Goal: Task Accomplishment & Management: Use online tool/utility

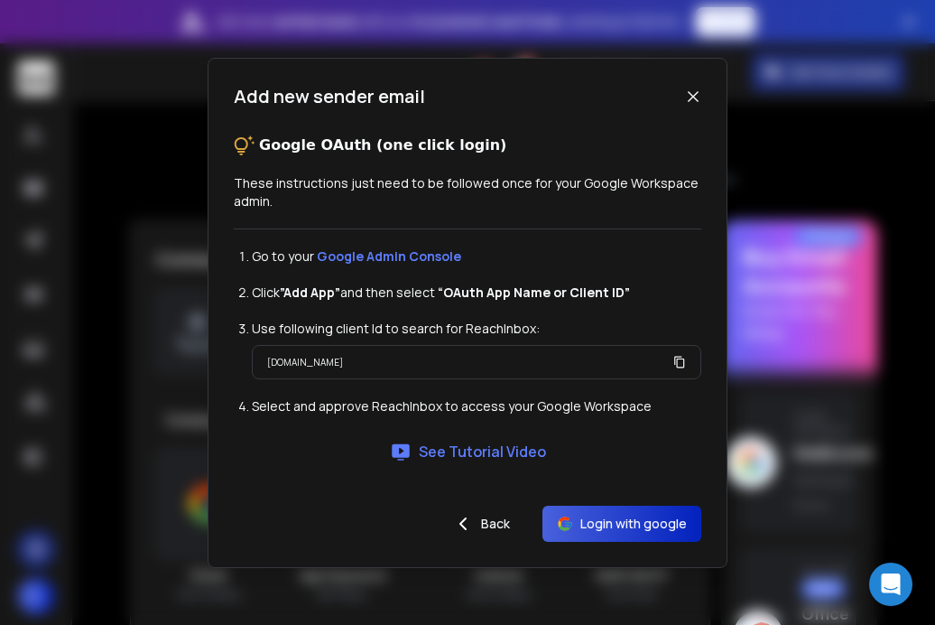
click at [375, 256] on link "Google Admin Console" at bounding box center [389, 255] width 144 height 17
click at [701, 86] on div "Add new sender email" at bounding box center [468, 96] width 468 height 25
click at [695, 95] on icon at bounding box center [693, 95] width 11 height 11
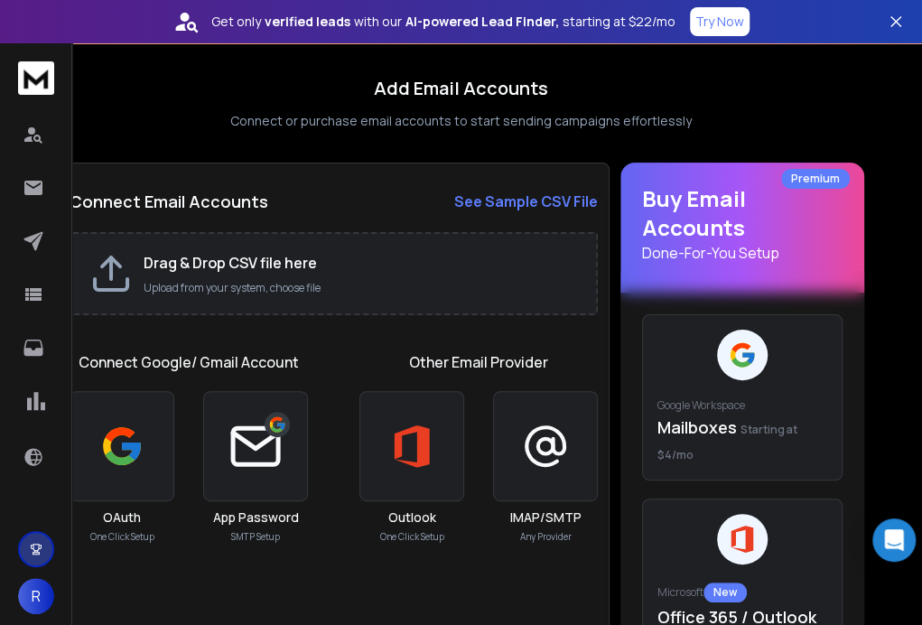
click at [278, 464] on icon at bounding box center [255, 446] width 45 height 36
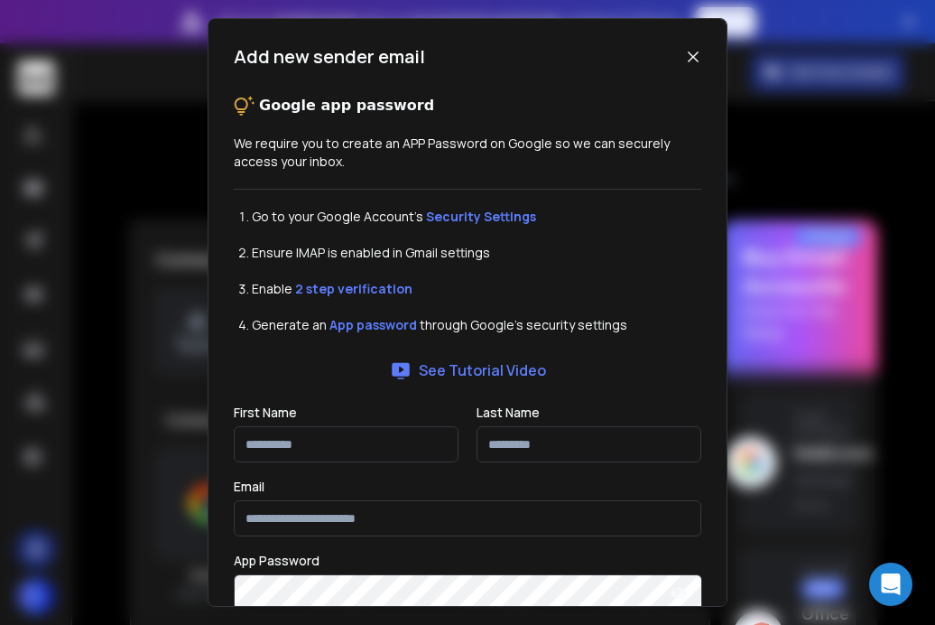
click at [470, 371] on link "See Tutorial Video" at bounding box center [468, 370] width 156 height 22
click at [696, 65] on div "Add new sender email" at bounding box center [468, 56] width 468 height 25
click at [695, 59] on icon at bounding box center [693, 56] width 11 height 11
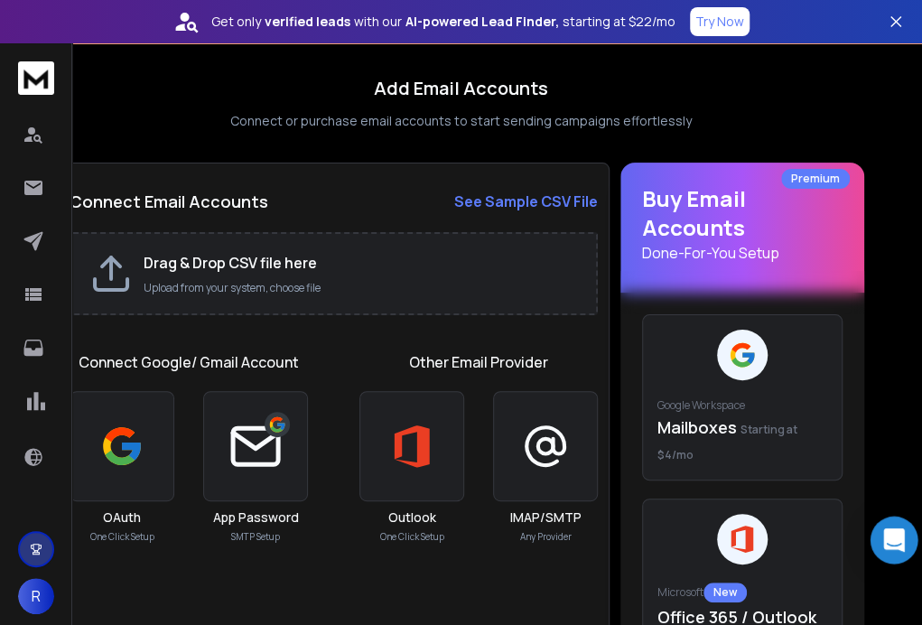
click at [883, 552] on icon "Open Intercom Messenger" at bounding box center [893, 539] width 21 height 23
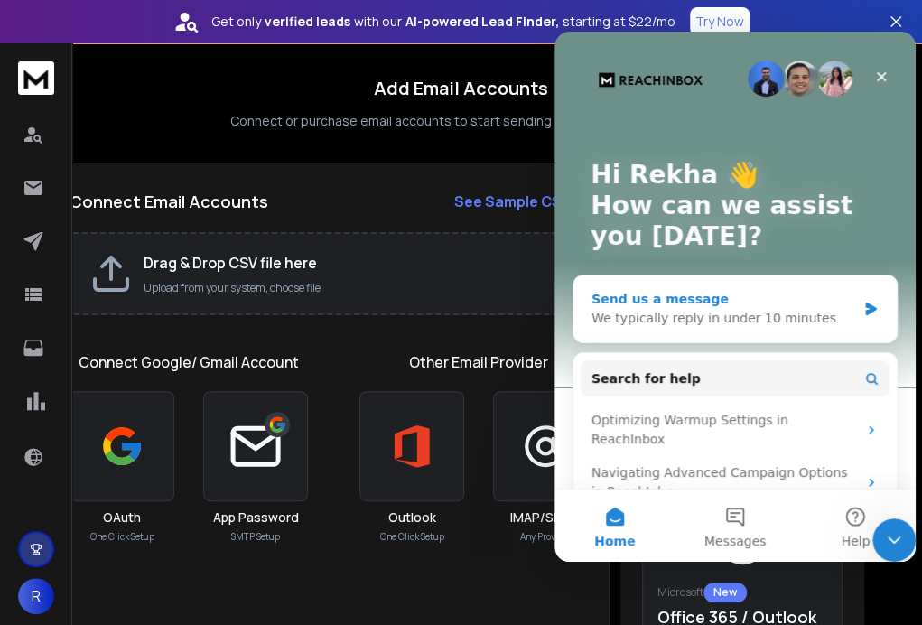
click at [766, 301] on div "Send us a message" at bounding box center [723, 299] width 265 height 19
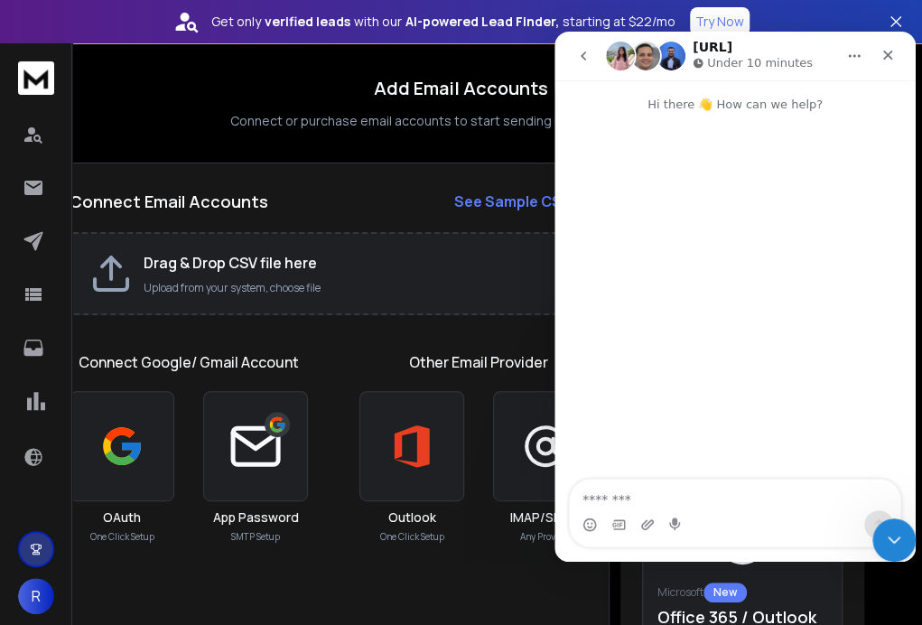
type textarea "*"
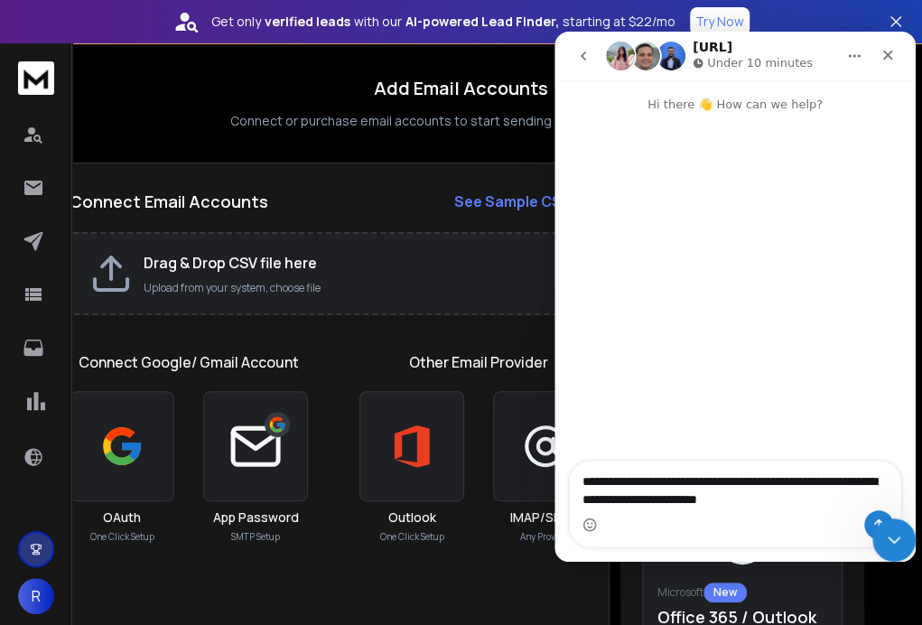
type textarea "**********"
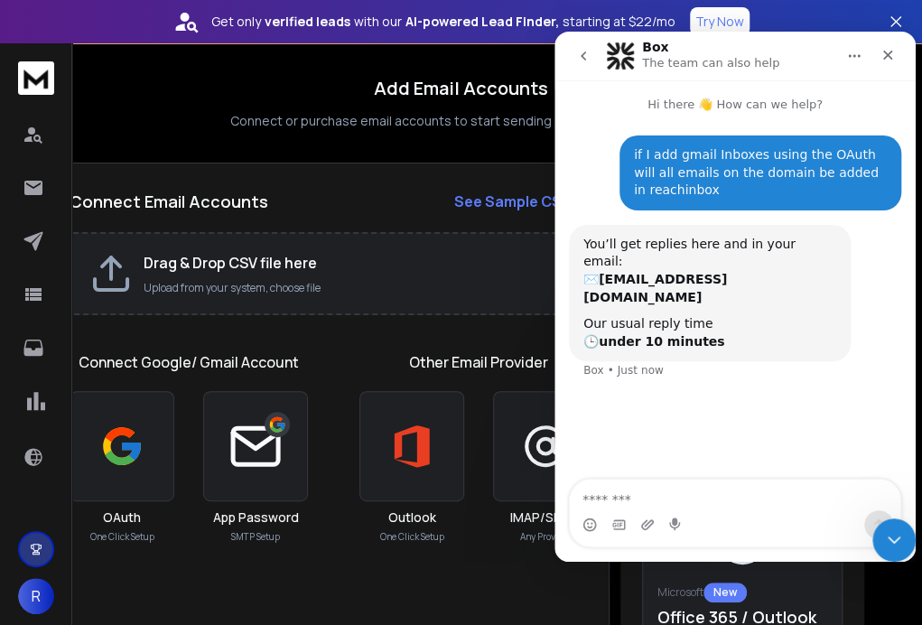
click at [144, 473] on icon at bounding box center [121, 446] width 45 height 54
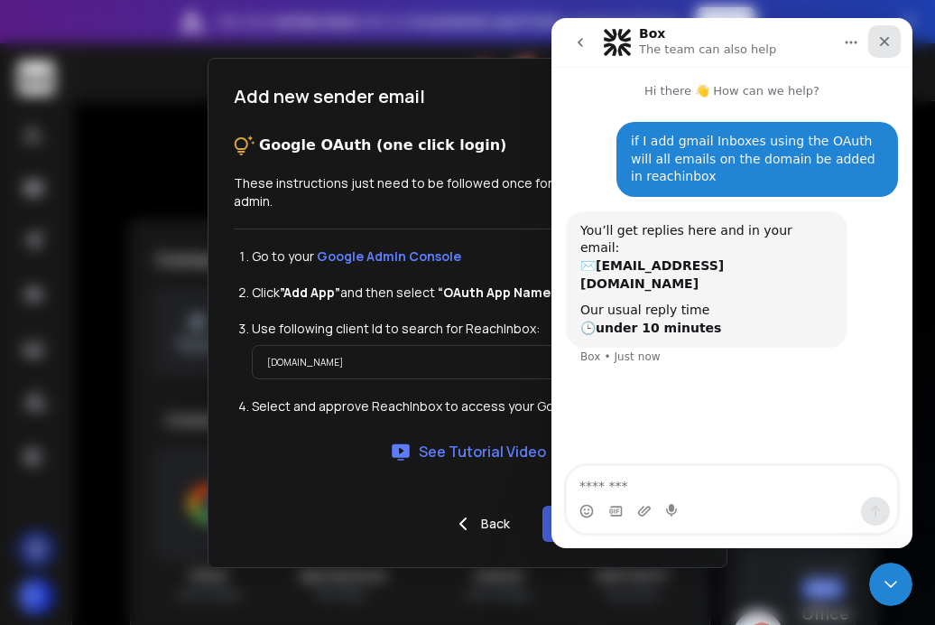
click at [885, 42] on icon "Close" at bounding box center [885, 42] width 10 height 10
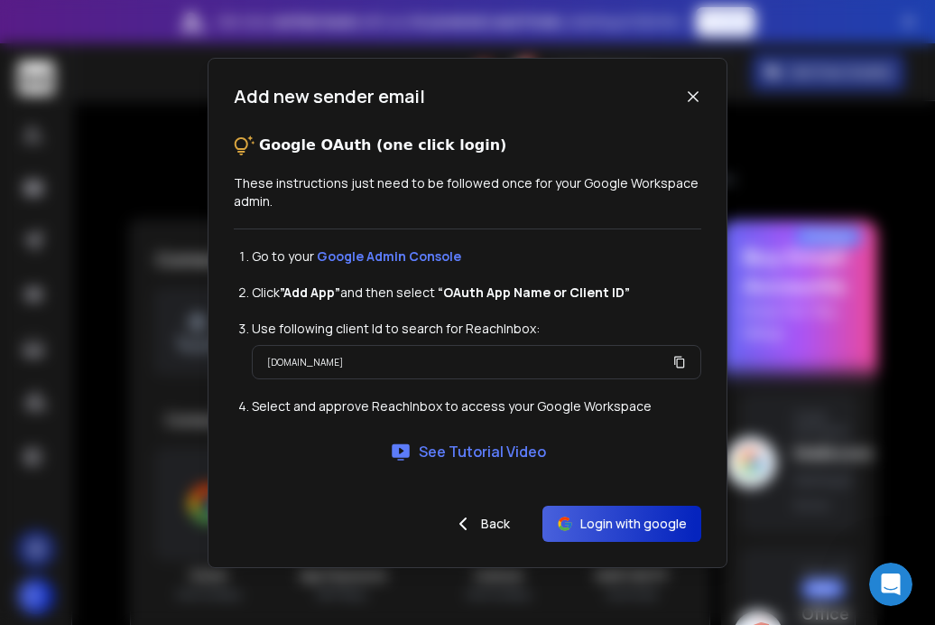
click at [675, 358] on icon at bounding box center [679, 362] width 10 height 12
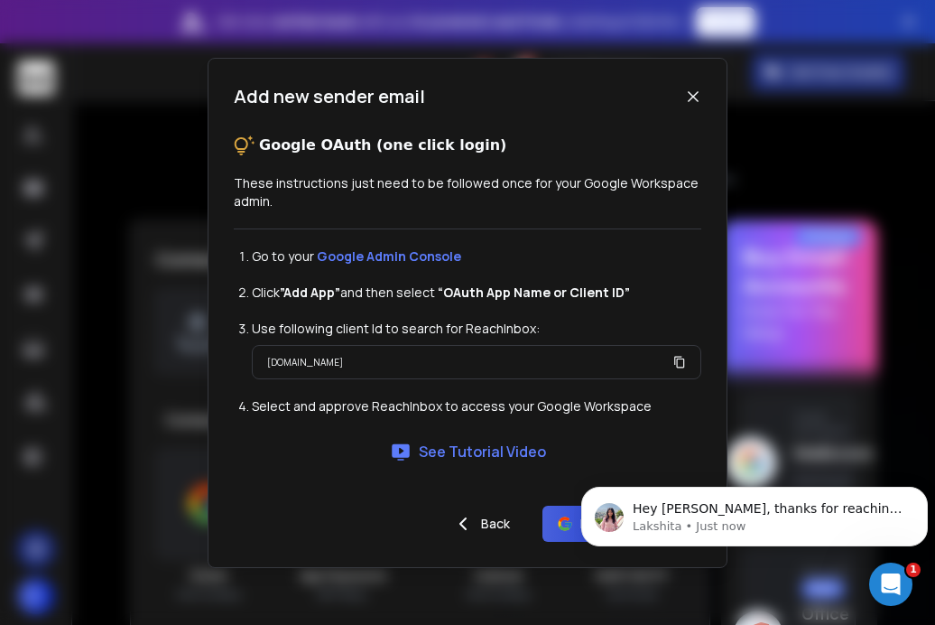
scroll to position [145, 0]
click at [806, 510] on p "Hey [PERSON_NAME], thanks for reaching out. You will have to add each email acc…" at bounding box center [769, 509] width 273 height 18
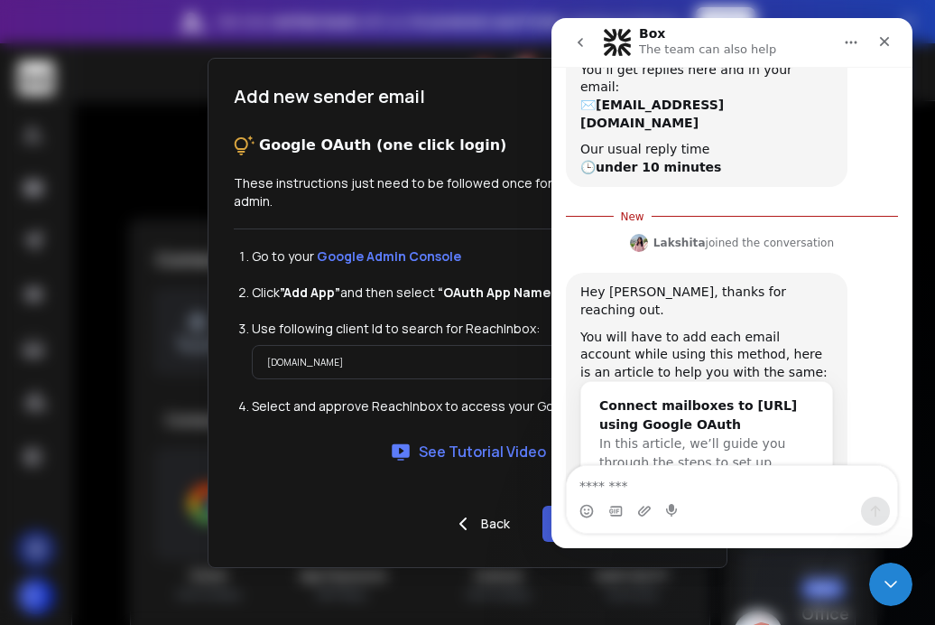
scroll to position [175, 0]
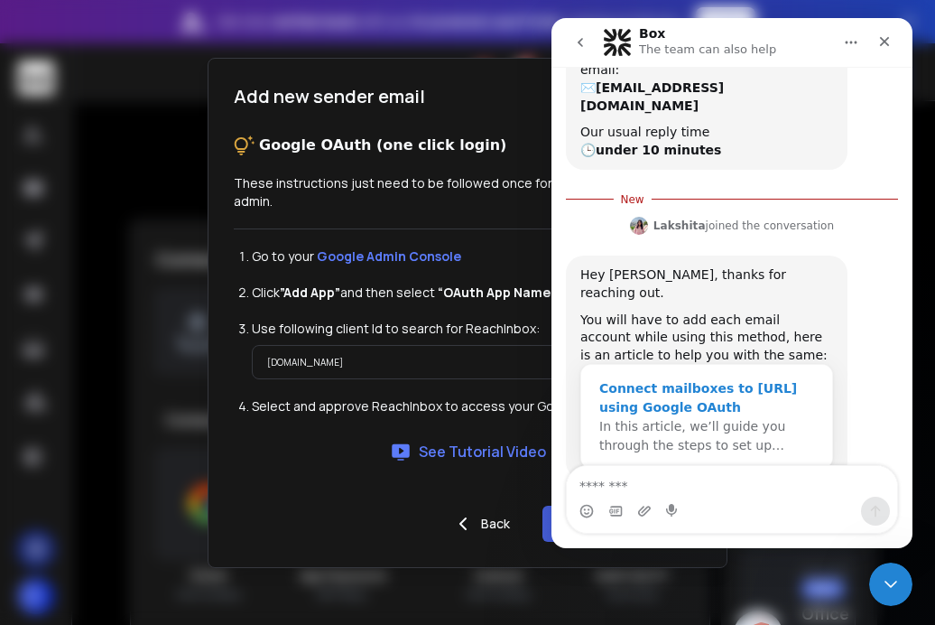
click at [730, 379] on div "Connect mailboxes to [URL] using Google OAuth" at bounding box center [707, 398] width 215 height 38
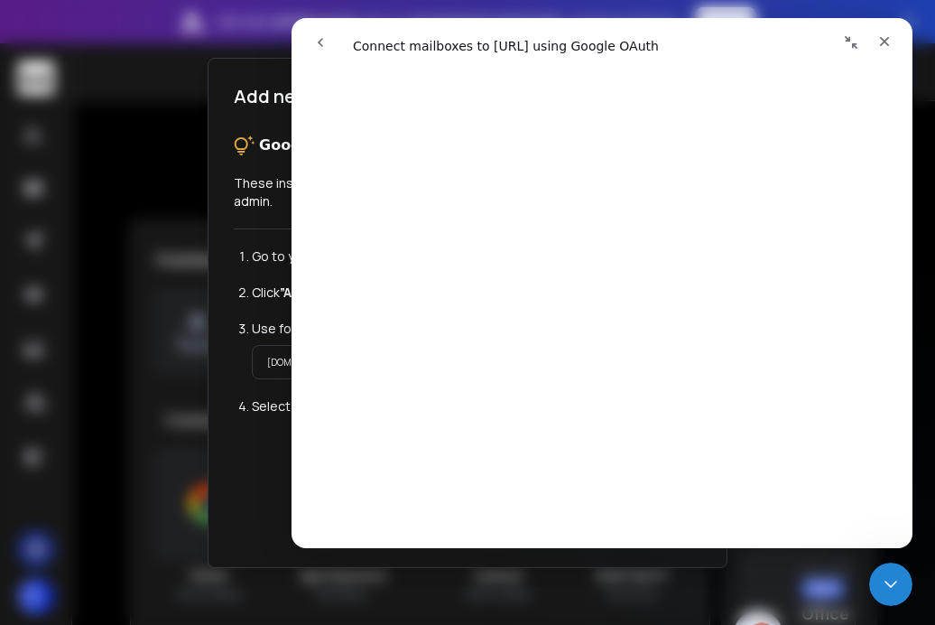
scroll to position [361, 0]
click at [886, 42] on icon "Close" at bounding box center [885, 42] width 10 height 10
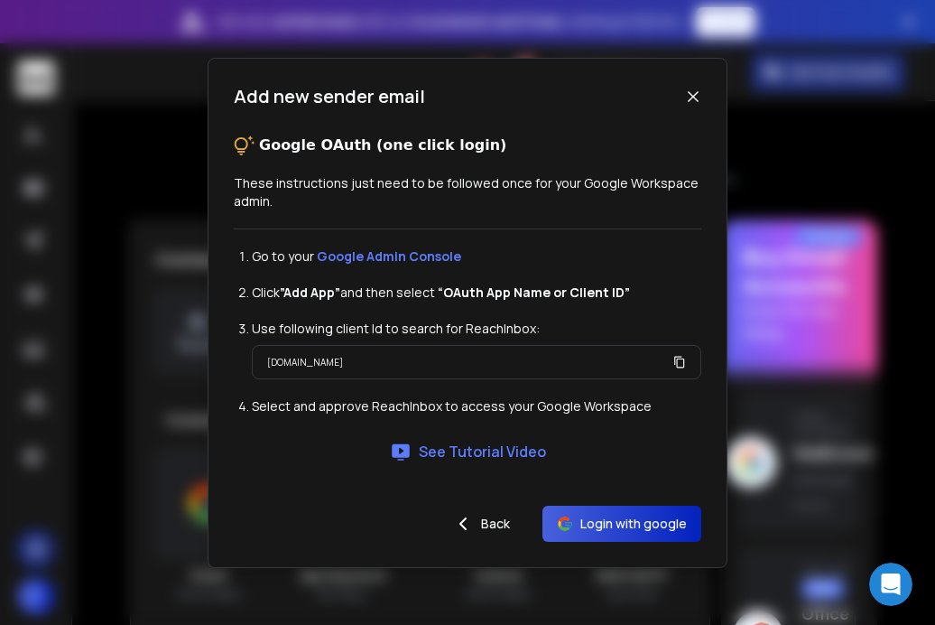
click at [675, 360] on icon at bounding box center [679, 362] width 10 height 12
click at [359, 259] on link "Google Admin Console" at bounding box center [389, 255] width 144 height 17
click at [365, 254] on link "Google Admin Console" at bounding box center [389, 255] width 144 height 17
click at [681, 362] on icon at bounding box center [680, 362] width 13 height 13
click at [679, 362] on icon at bounding box center [680, 362] width 13 height 13
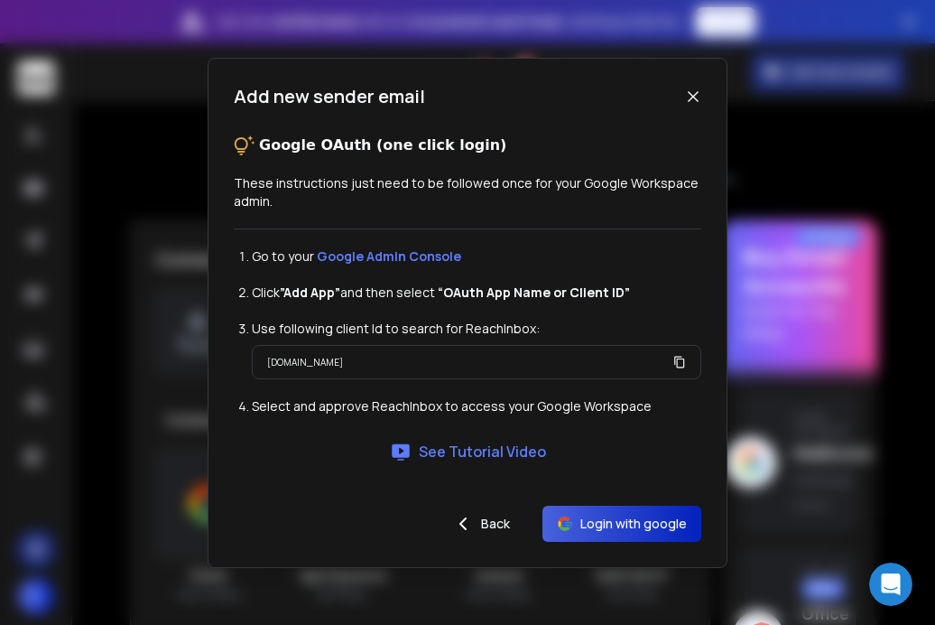
click at [630, 518] on button "Login with google" at bounding box center [622, 524] width 159 height 36
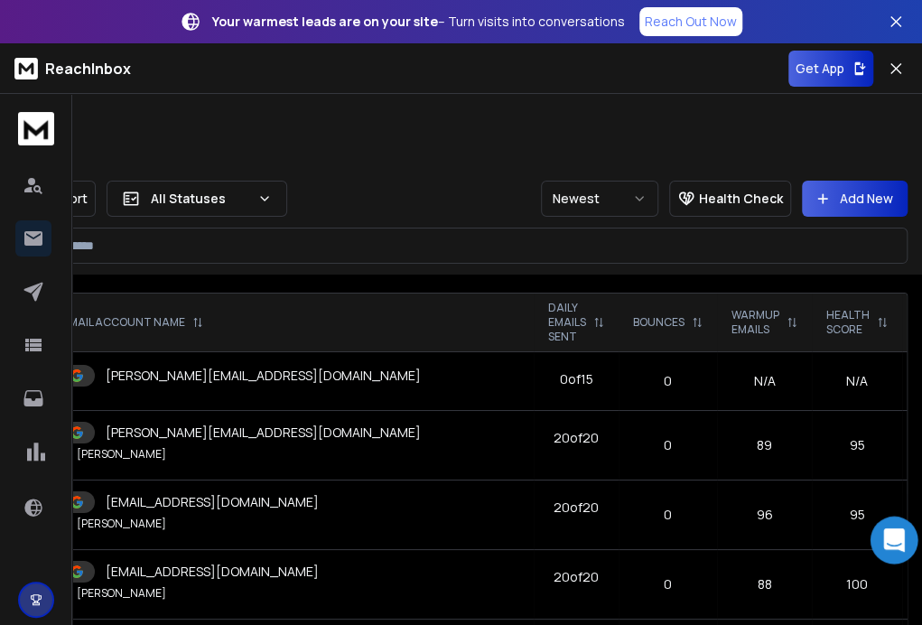
click at [885, 564] on div "Open Intercom Messenger" at bounding box center [894, 540] width 48 height 48
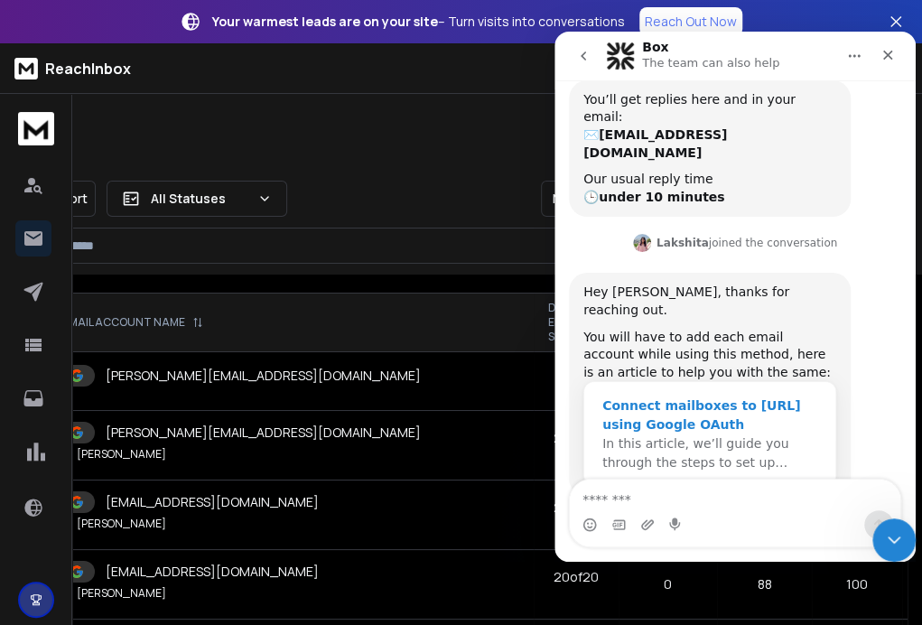
scroll to position [145, 0]
click at [689, 395] on div "Connect mailboxes to [URL] using Google OAuth" at bounding box center [709, 414] width 215 height 38
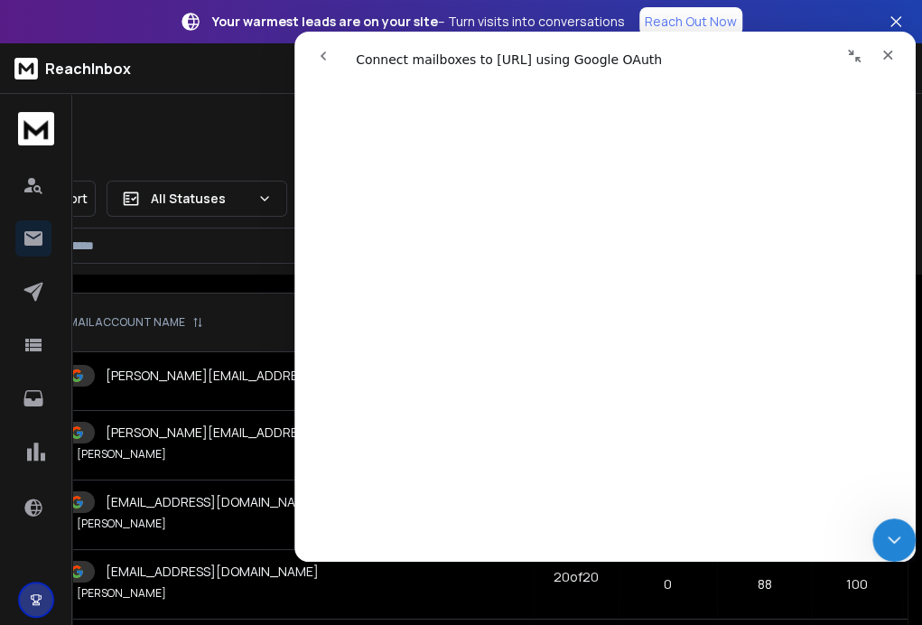
scroll to position [993, 0]
click at [887, 529] on icon "Close Intercom Messenger" at bounding box center [891, 537] width 22 height 22
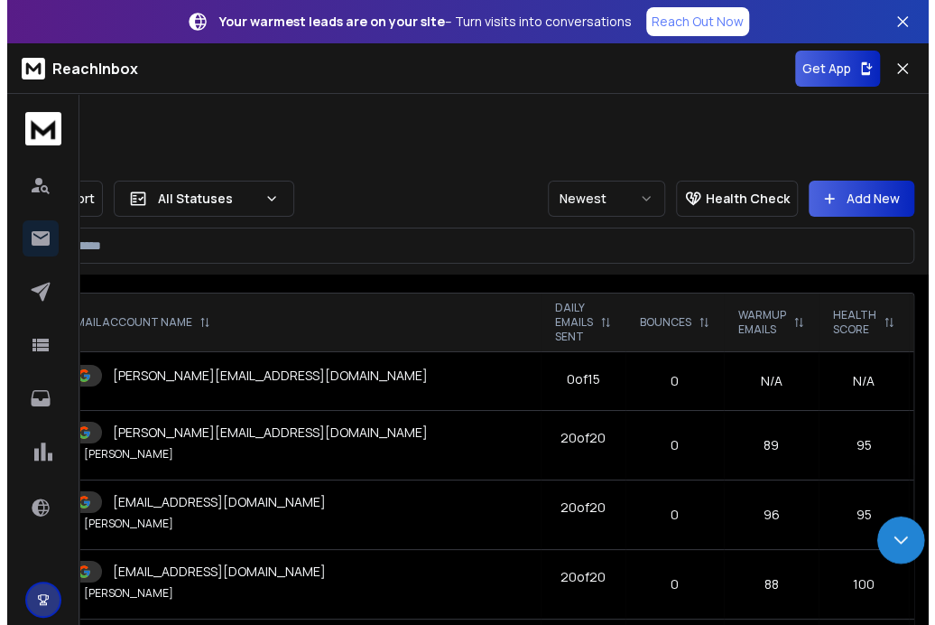
scroll to position [0, 0]
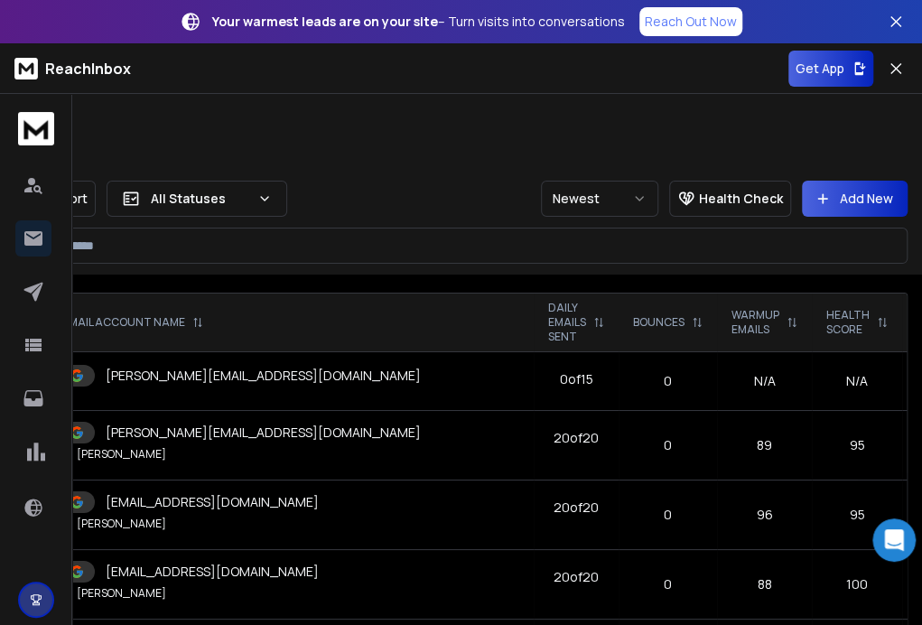
click at [856, 181] on button "Add New" at bounding box center [855, 199] width 106 height 36
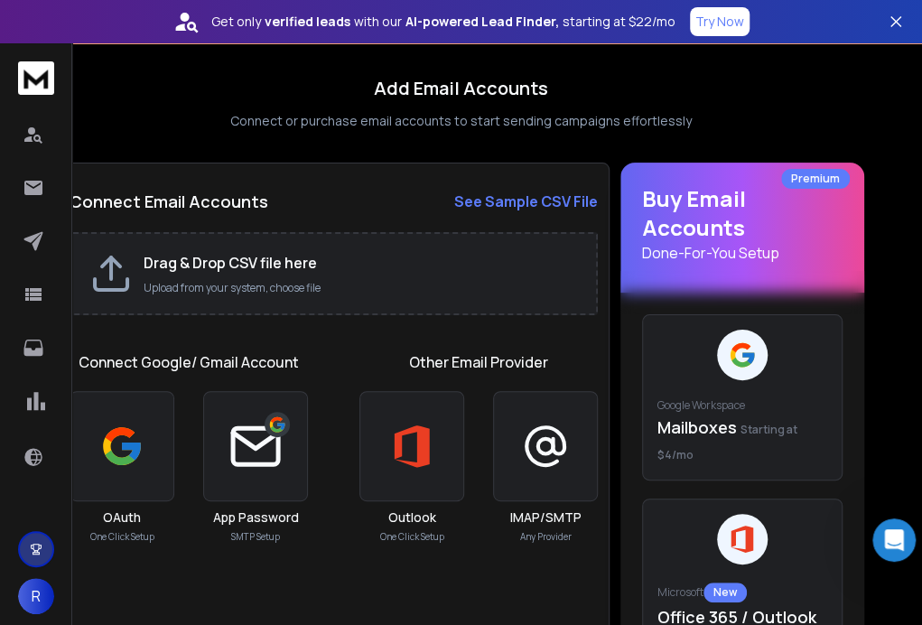
click at [174, 488] on div at bounding box center [122, 446] width 105 height 110
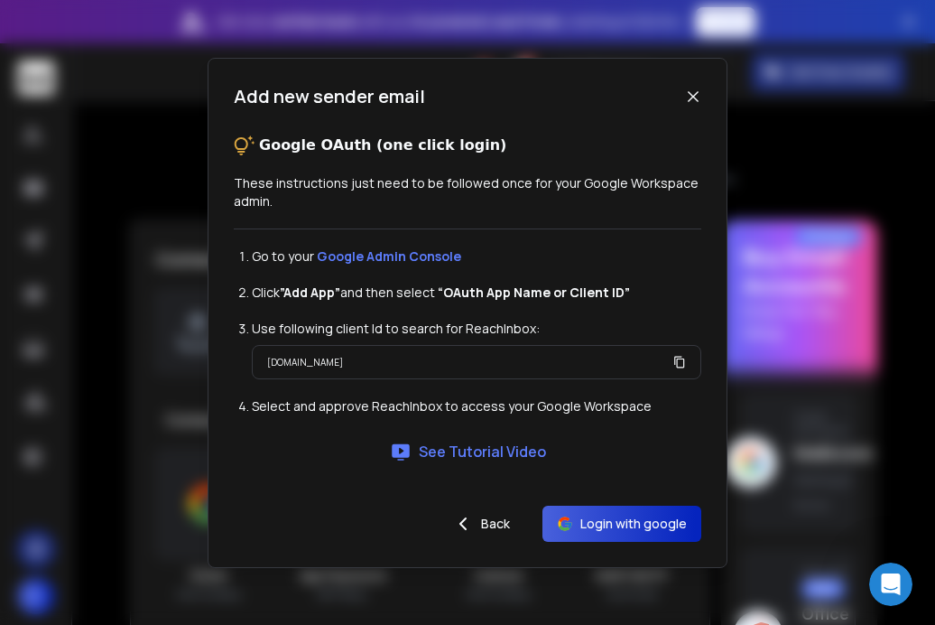
click at [413, 254] on link "Google Admin Console" at bounding box center [389, 255] width 144 height 17
click at [894, 591] on icon "Open Intercom Messenger" at bounding box center [889, 582] width 30 height 30
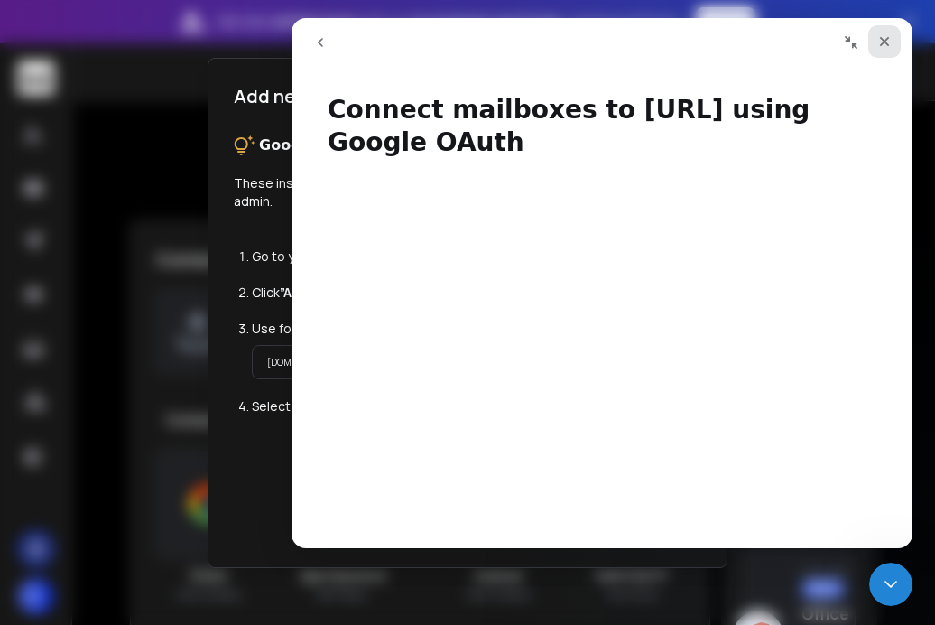
click at [890, 44] on icon "Close" at bounding box center [885, 41] width 14 height 14
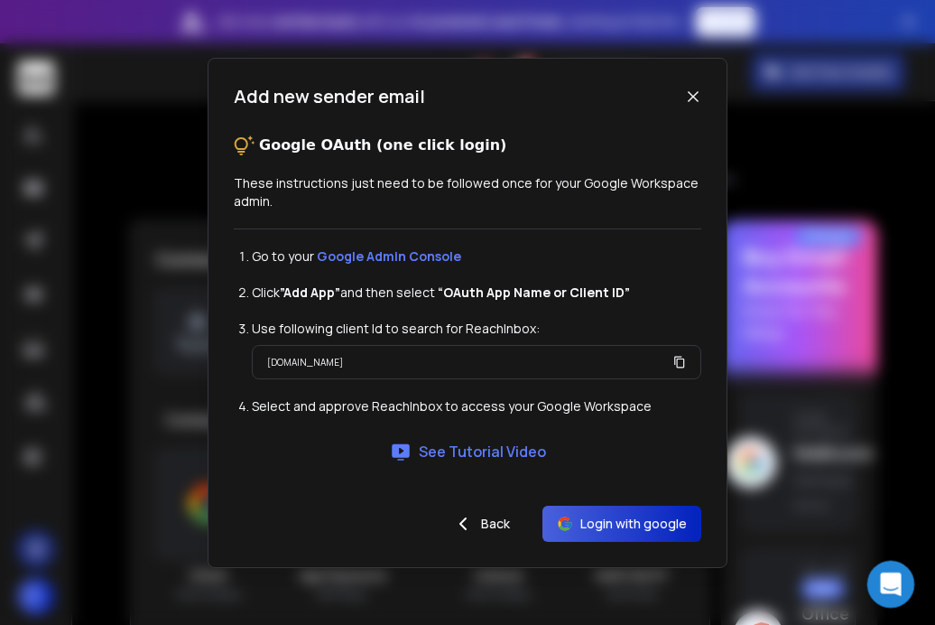
click at [885, 576] on icon "Open Intercom Messenger" at bounding box center [889, 582] width 30 height 30
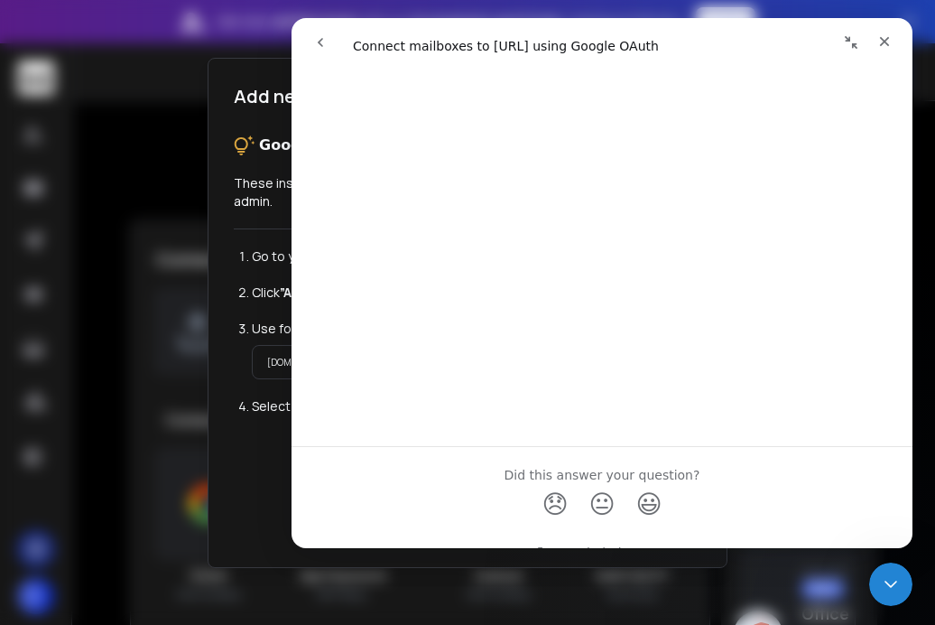
scroll to position [1323, 0]
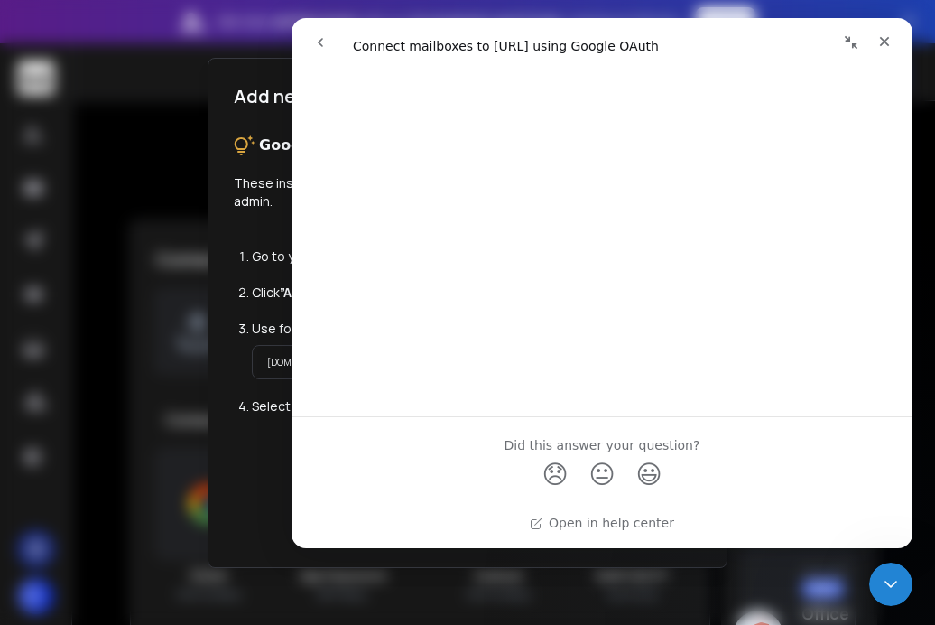
click at [319, 38] on icon "go back" at bounding box center [320, 42] width 14 height 14
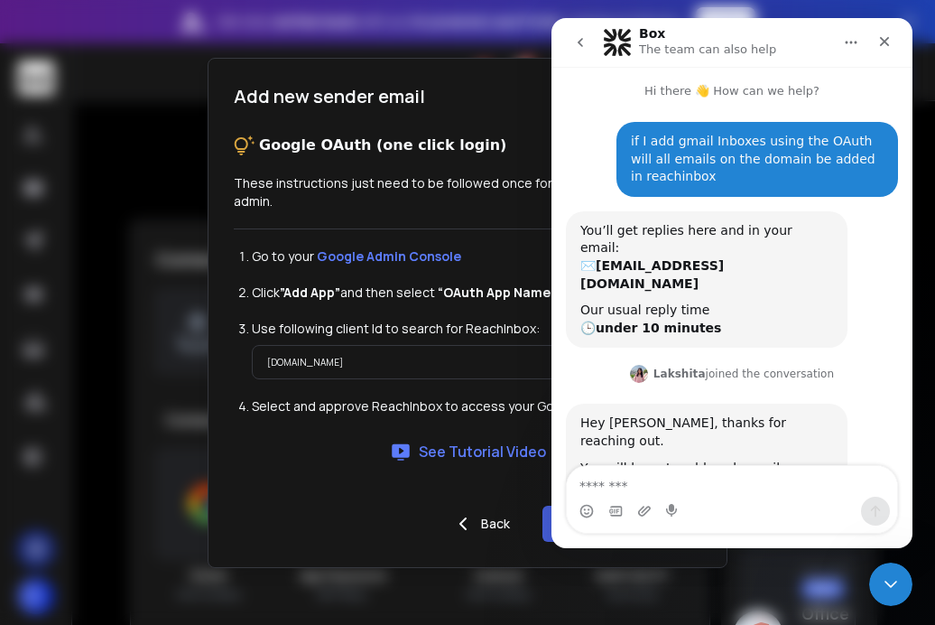
scroll to position [145, 0]
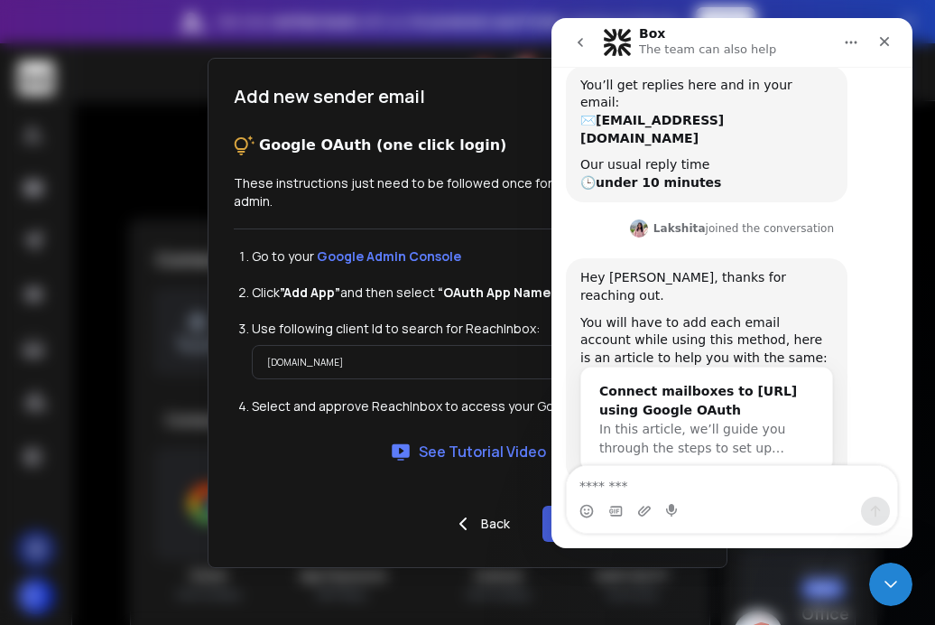
click at [666, 479] on textarea "Message…" at bounding box center [732, 481] width 330 height 31
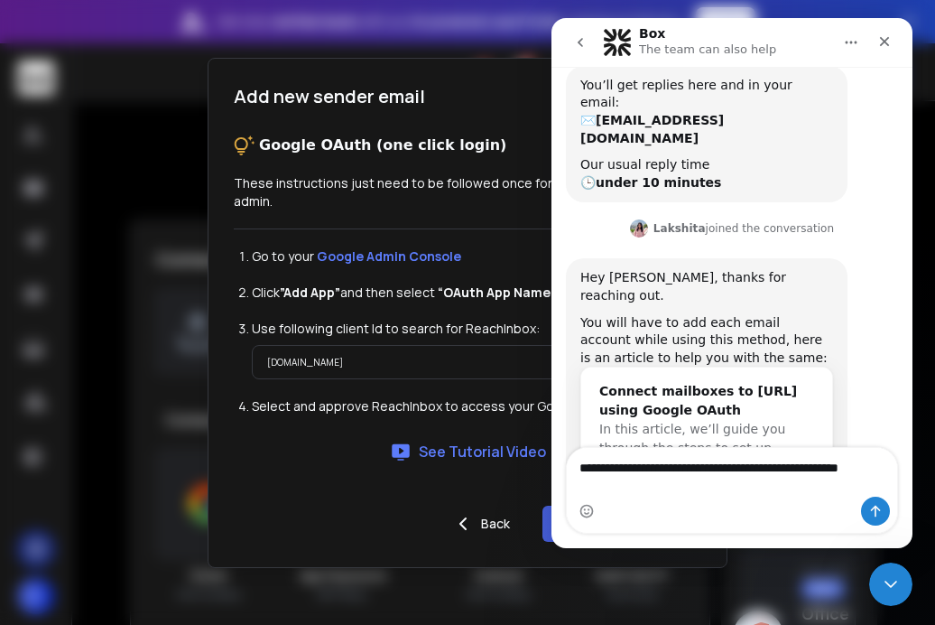
scroll to position [163, 0]
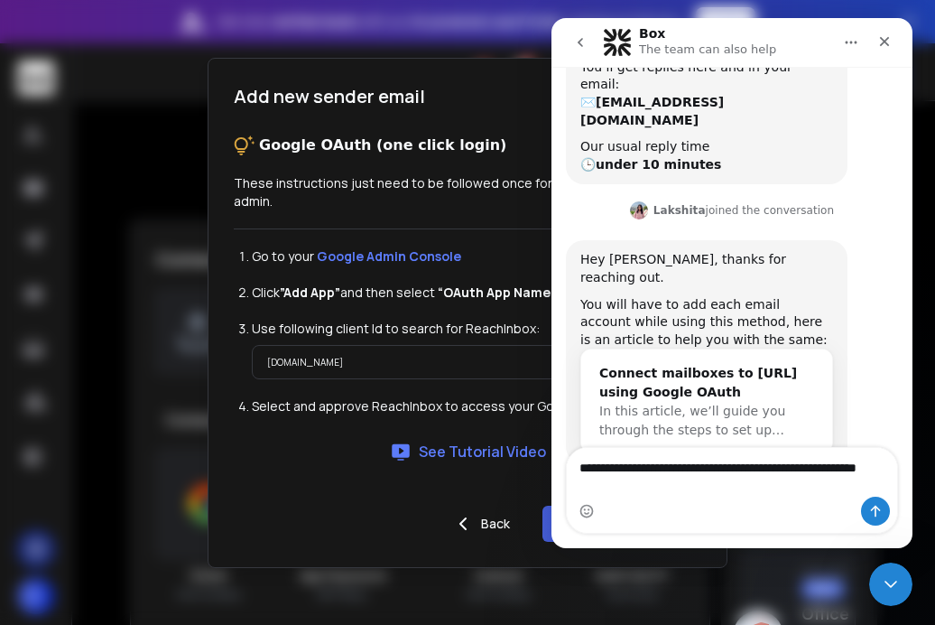
type textarea "**********"
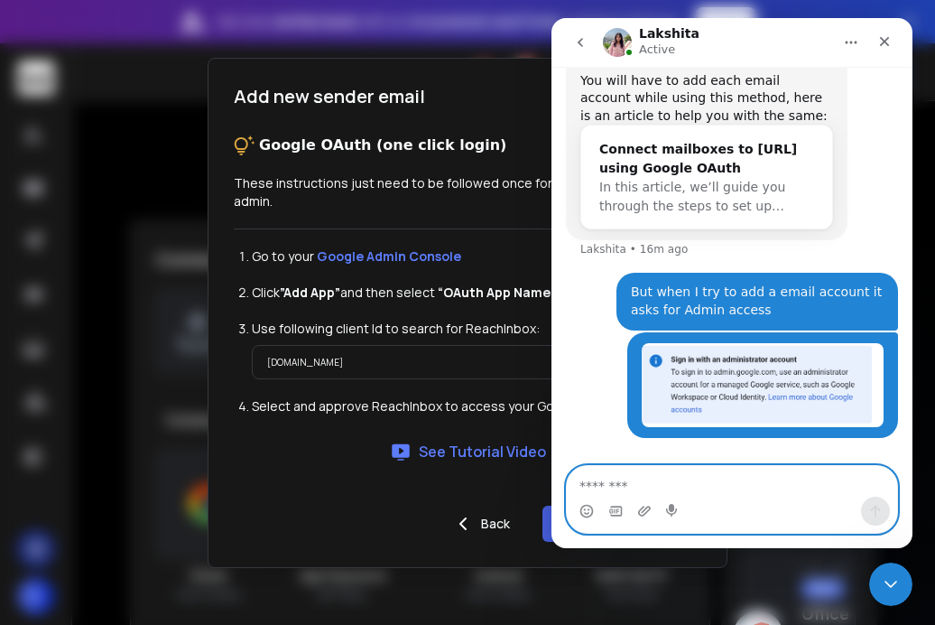
scroll to position [394, 0]
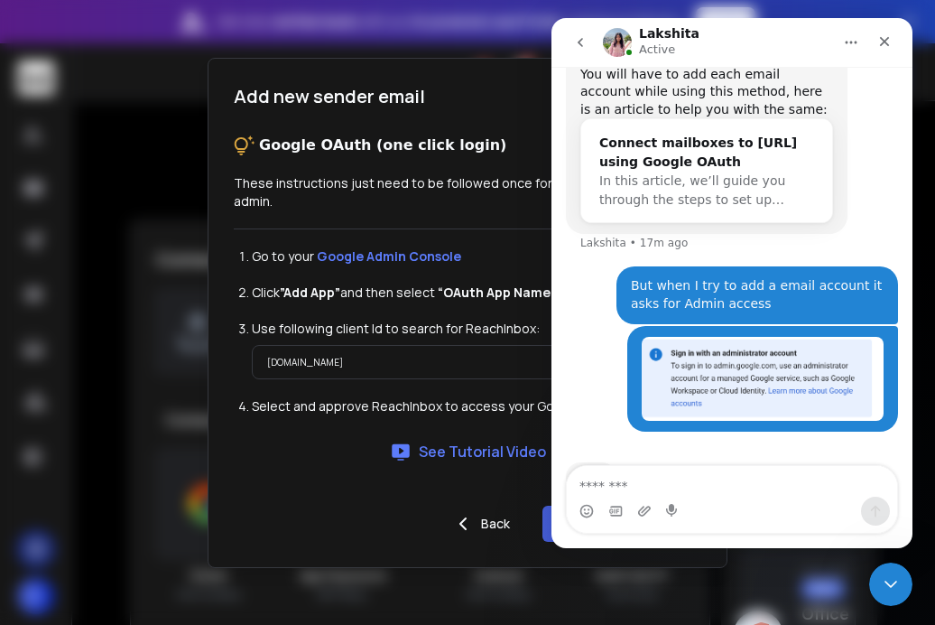
click at [851, 32] on button "Home" at bounding box center [851, 42] width 34 height 34
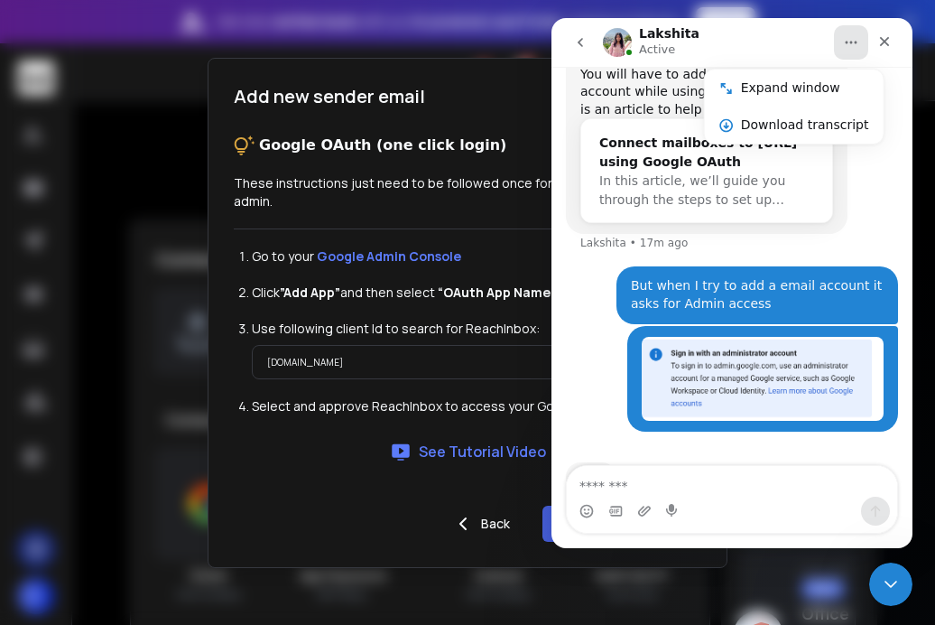
click at [840, 45] on button "Home" at bounding box center [851, 42] width 34 height 34
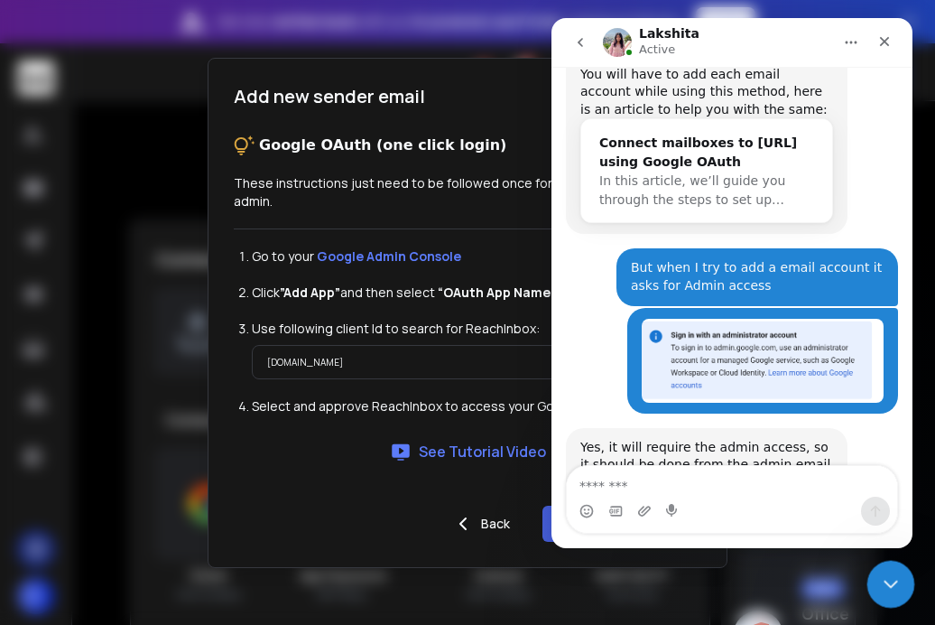
click at [904, 584] on div "Close Intercom Messenger" at bounding box center [888, 581] width 43 height 43
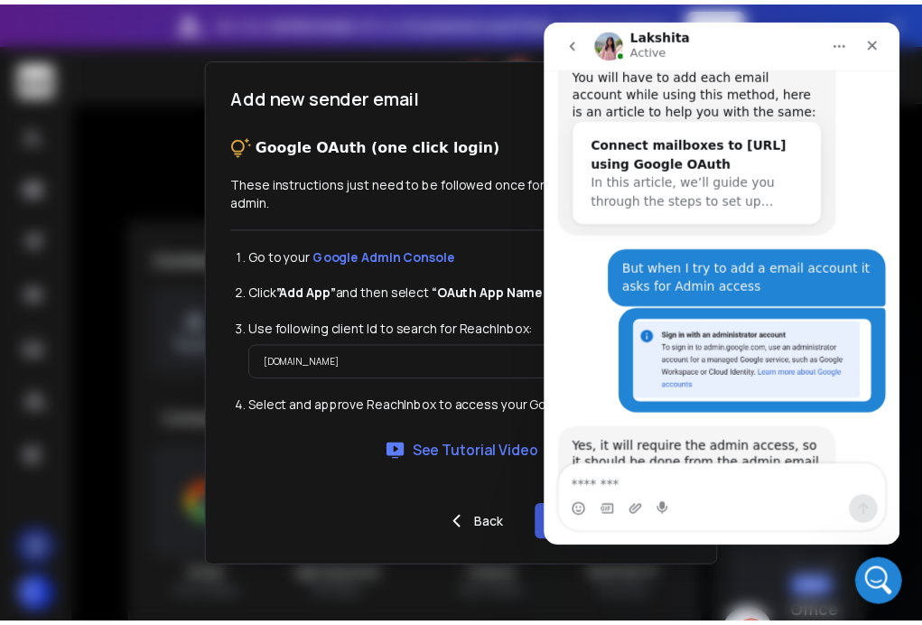
scroll to position [414, 0]
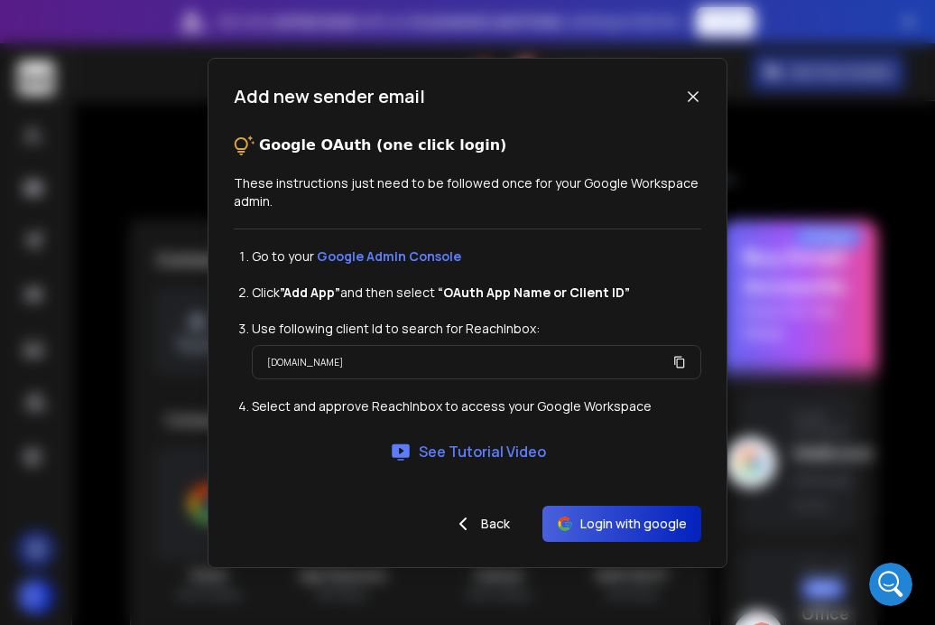
click at [692, 95] on icon at bounding box center [693, 96] width 16 height 16
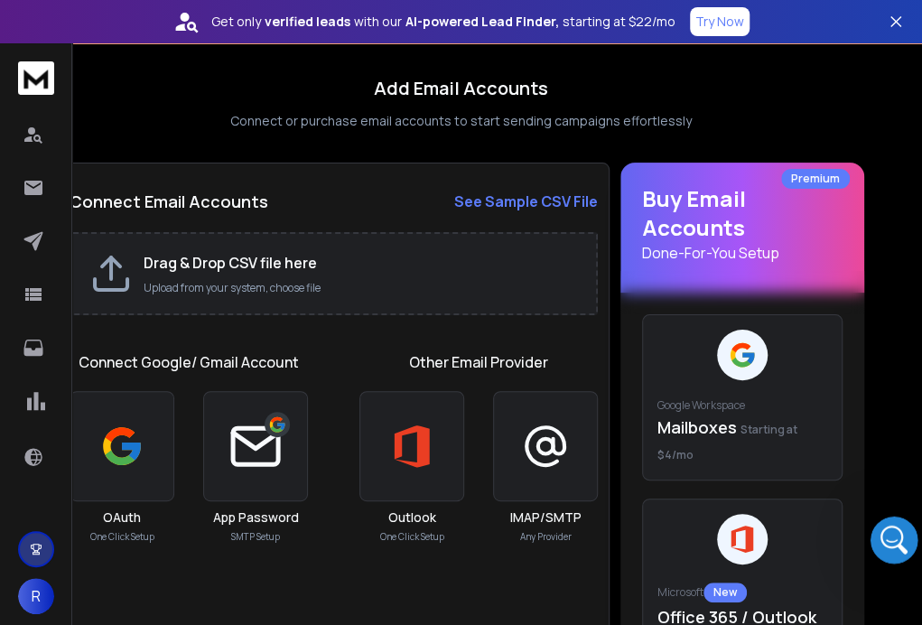
click at [893, 526] on icon "Open Intercom Messenger" at bounding box center [892, 538] width 30 height 30
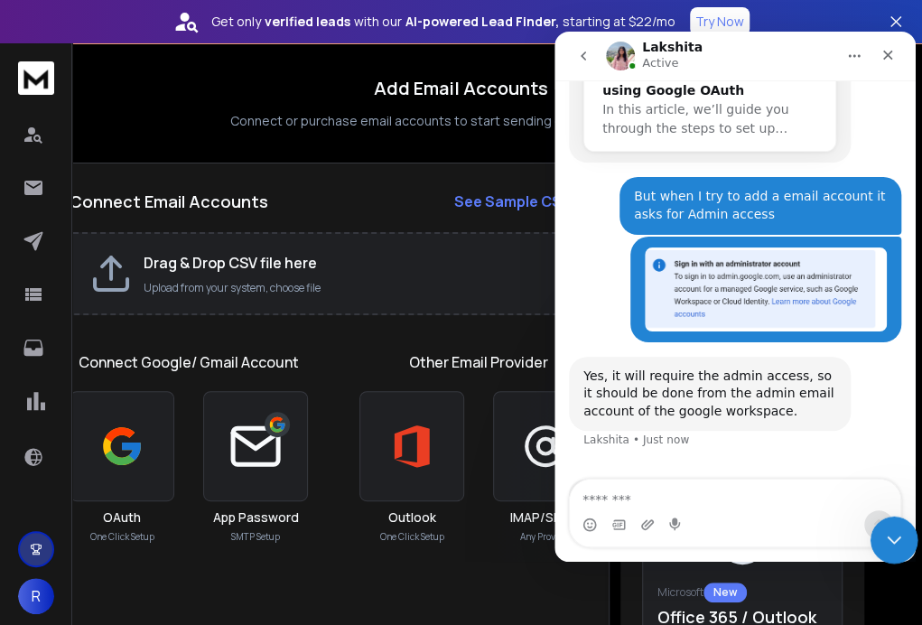
scroll to position [483, 0]
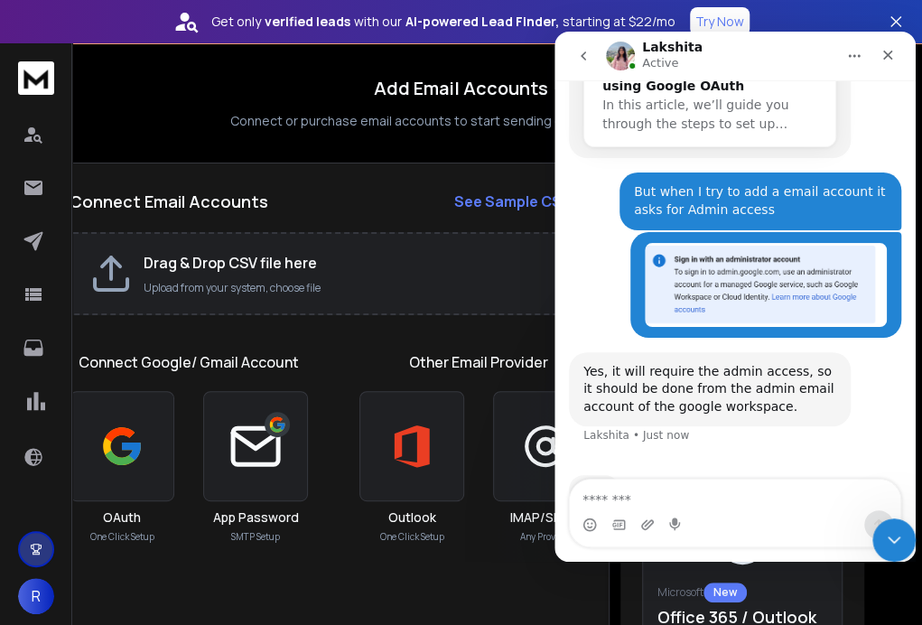
click at [696, 493] on textarea "Message…" at bounding box center [735, 494] width 330 height 31
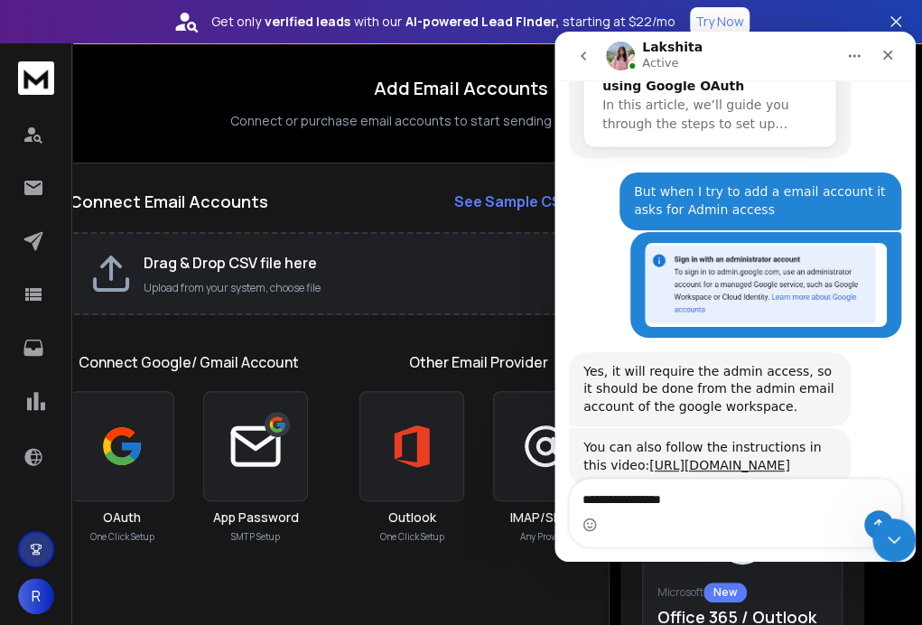
scroll to position [490, 0]
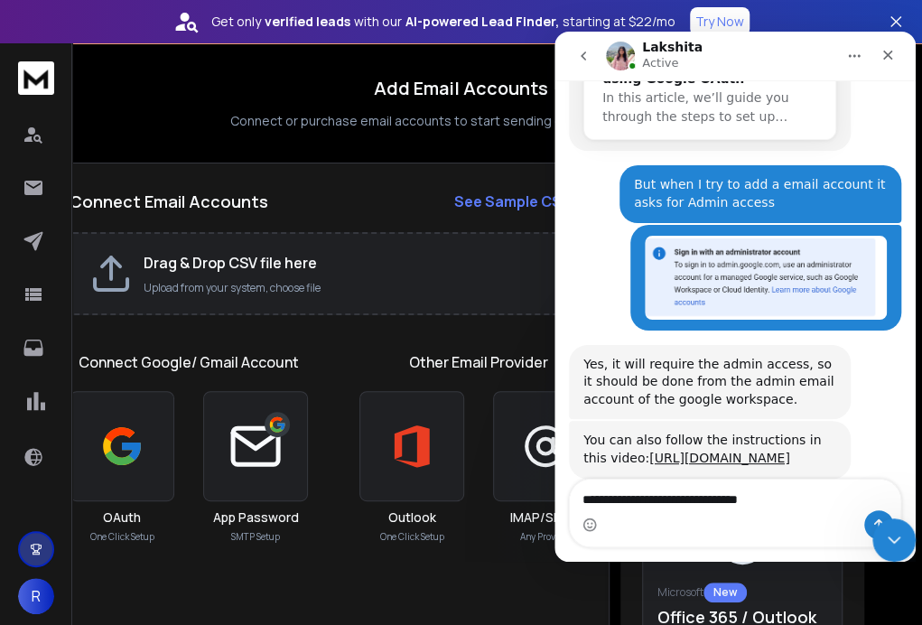
type textarea "**********"
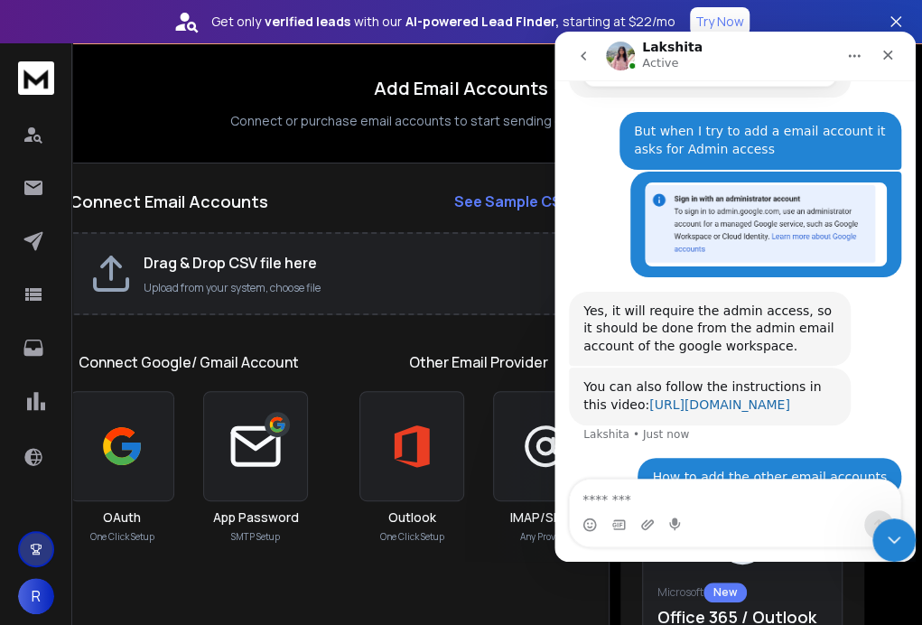
click at [707, 397] on link "https://www.youtube.com/watch?feature=shared&v=zw7NxOu9YFM" at bounding box center [719, 404] width 141 height 14
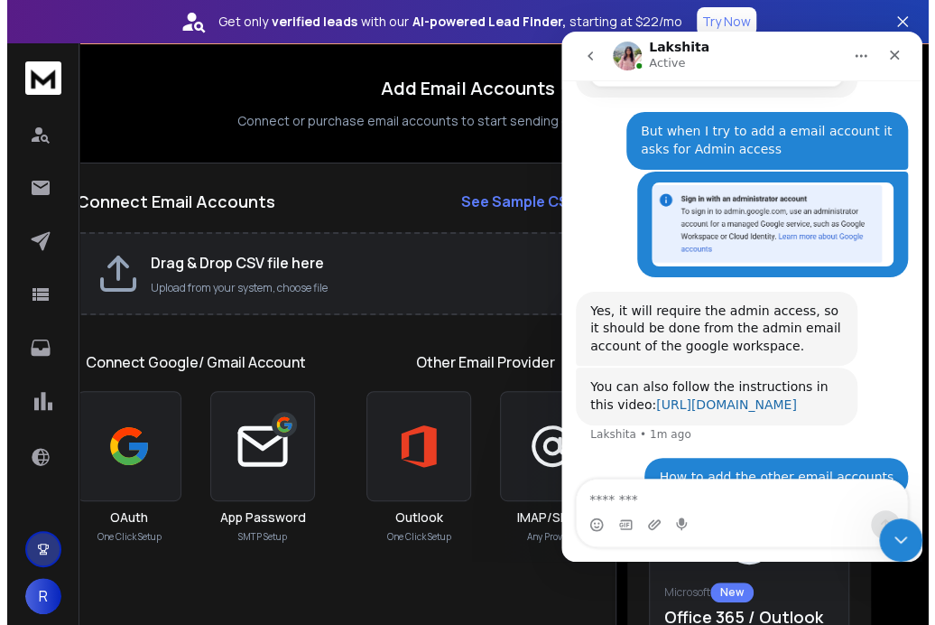
scroll to position [614, 0]
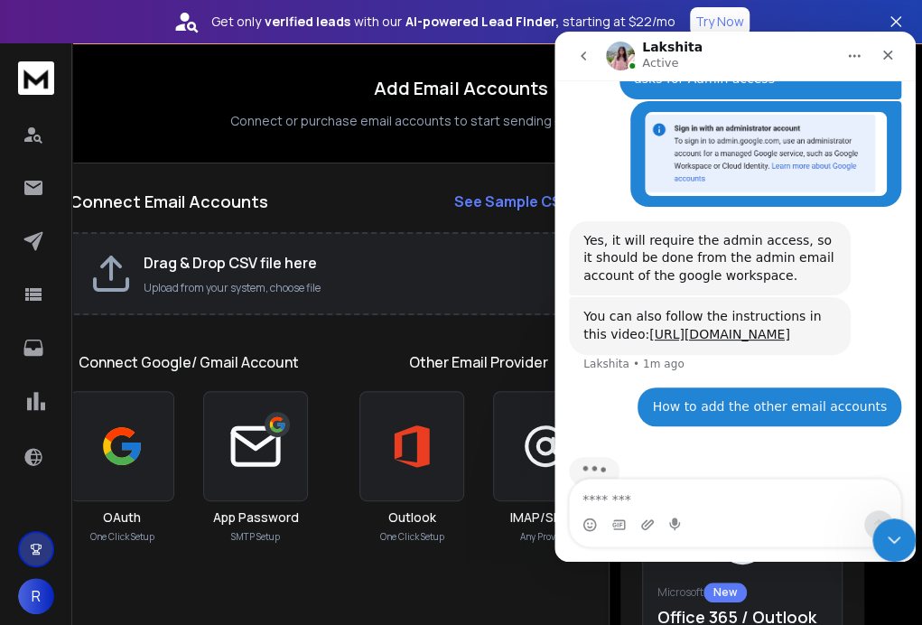
click at [144, 473] on icon at bounding box center [121, 446] width 45 height 54
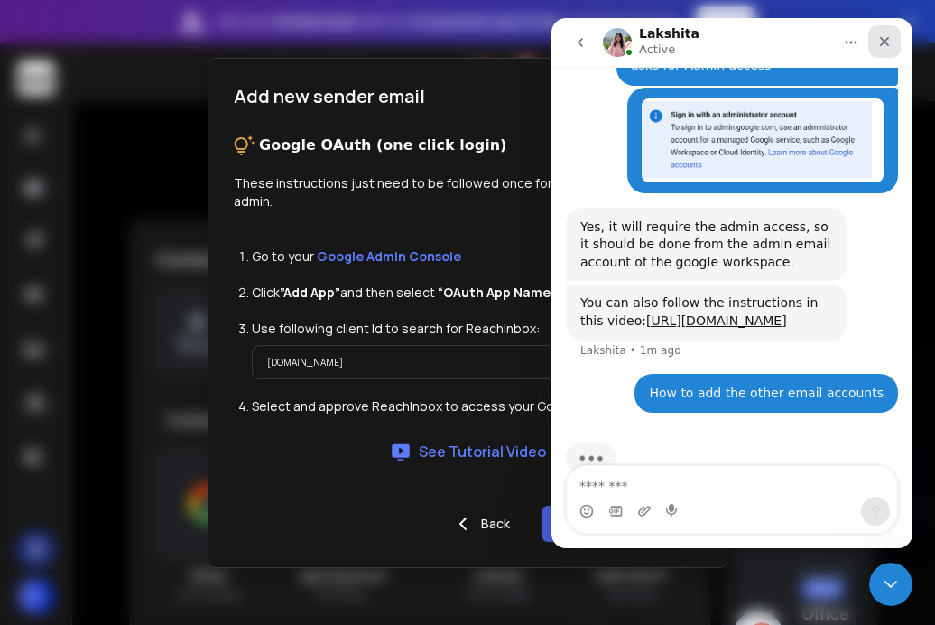
click at [885, 34] on icon "Close" at bounding box center [885, 41] width 14 height 14
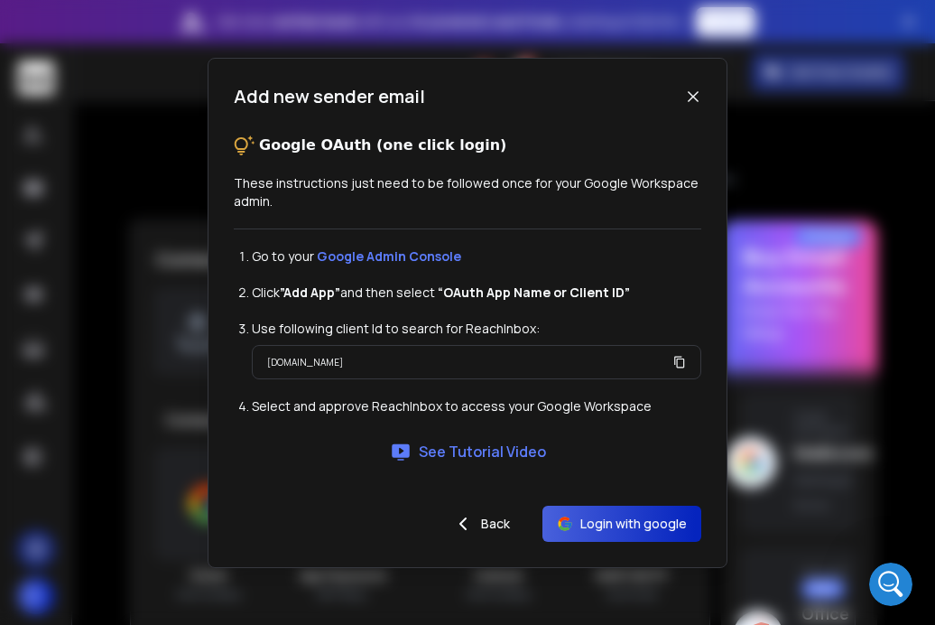
scroll to position [544, 0]
click at [647, 520] on button "Login with google" at bounding box center [622, 524] width 159 height 36
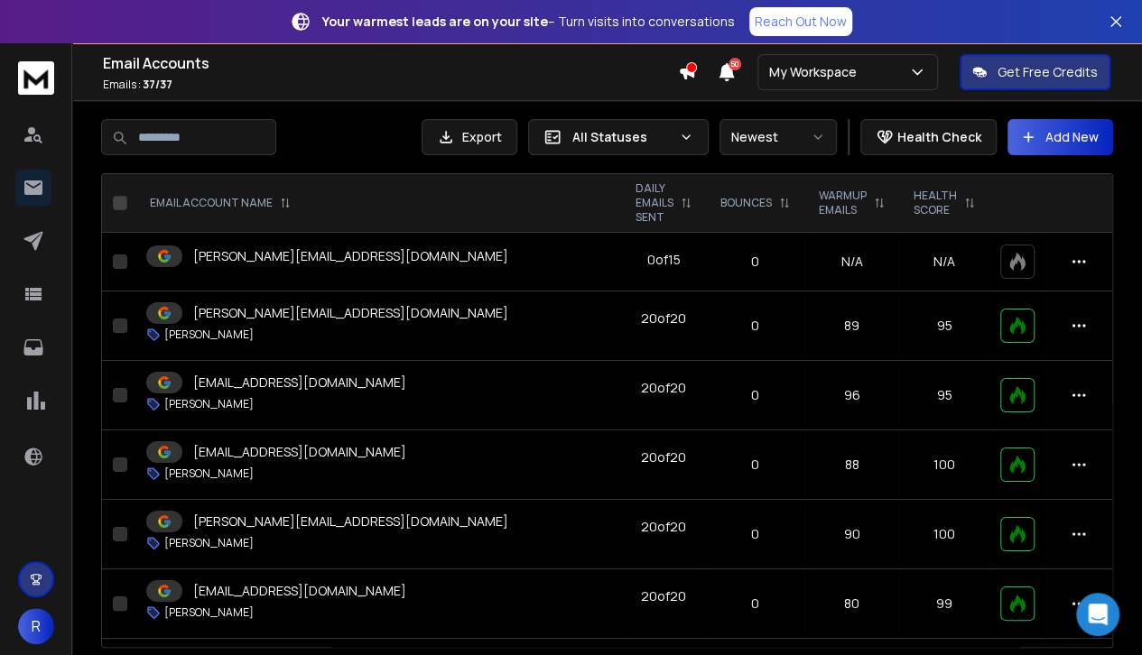
click at [934, 132] on button "Add New" at bounding box center [1061, 137] width 106 height 36
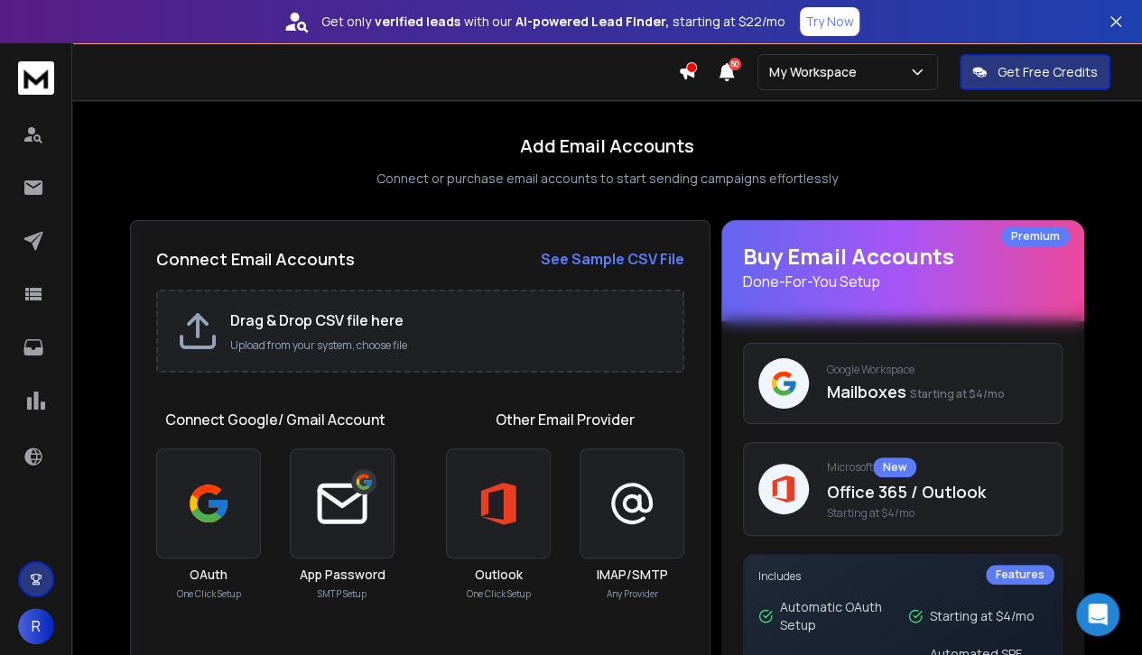
click at [594, 256] on strong "See Sample CSV File" at bounding box center [613, 259] width 144 height 20
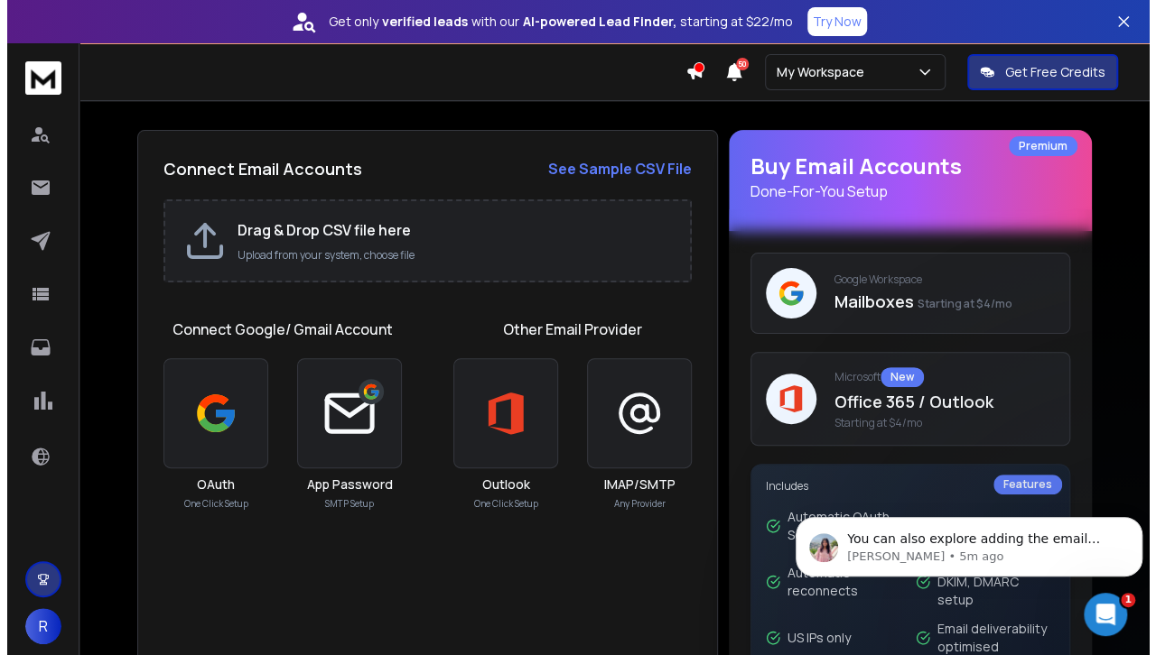
scroll to position [144, 0]
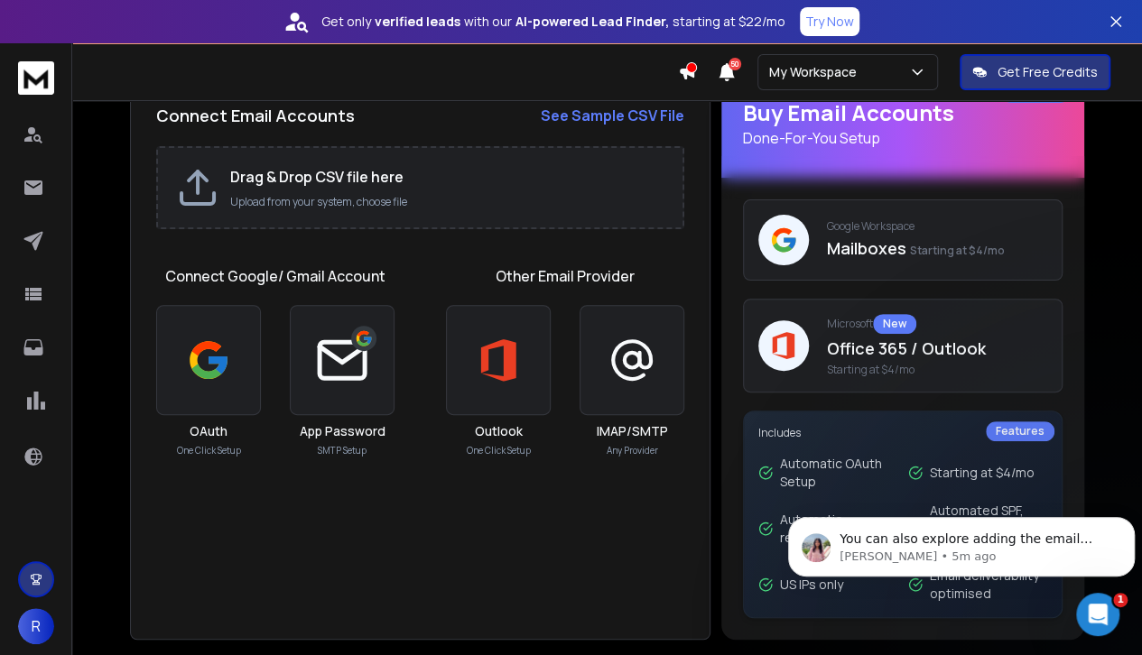
click at [325, 345] on icon at bounding box center [342, 360] width 54 height 54
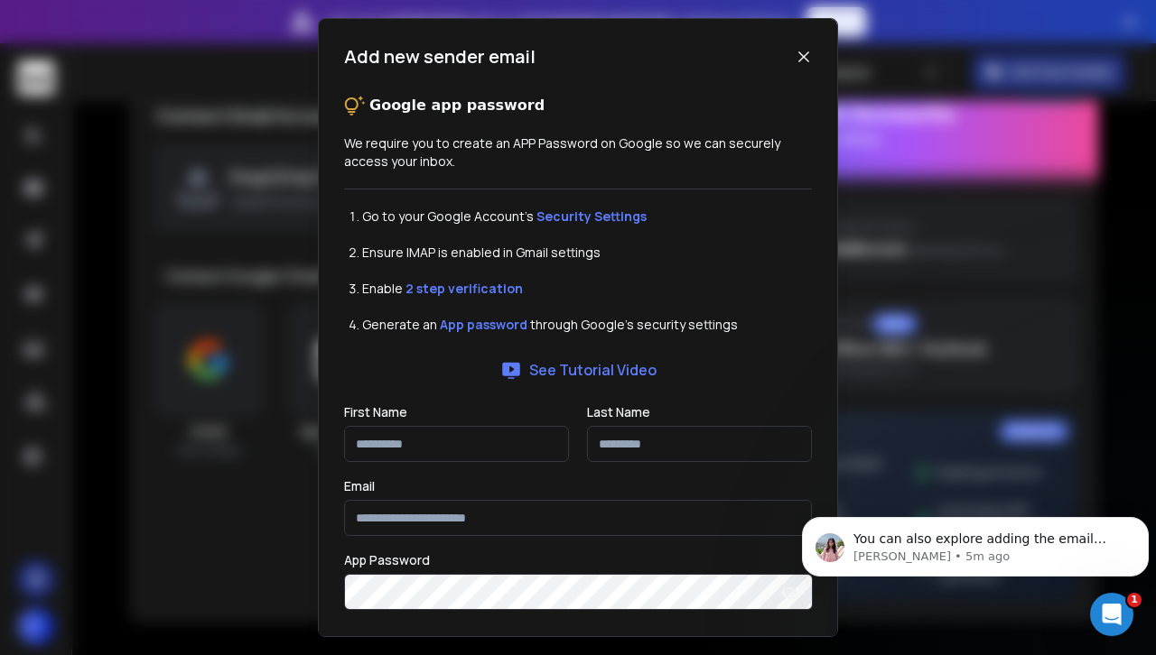
click at [809, 57] on icon at bounding box center [803, 57] width 16 height 16
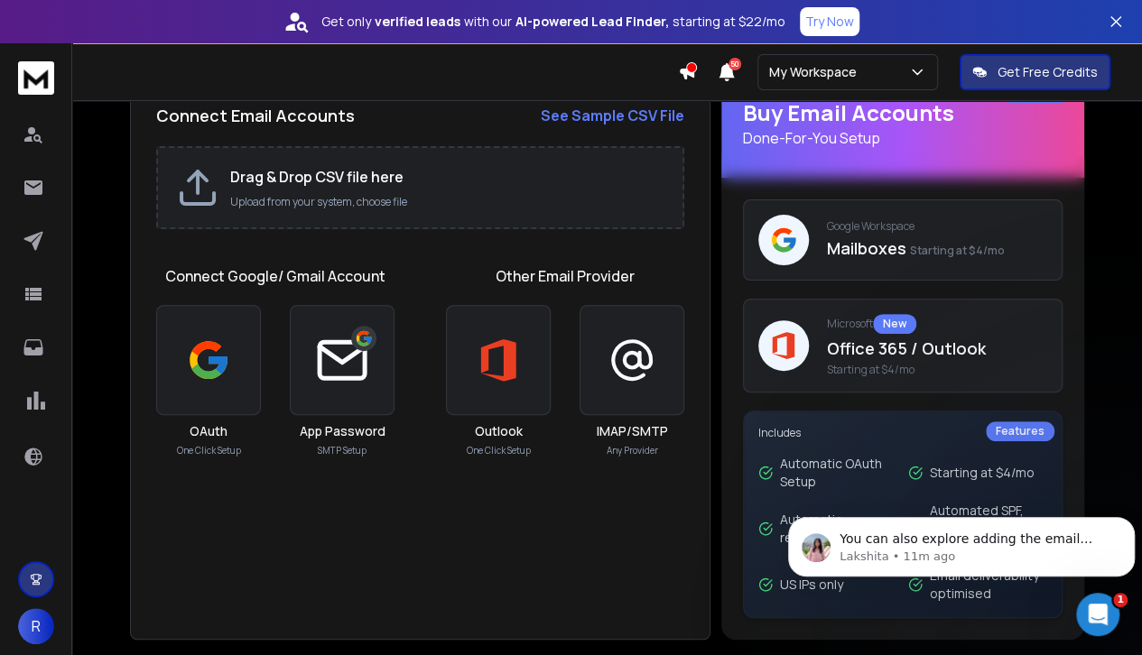
click at [325, 364] on icon at bounding box center [342, 360] width 54 height 54
